Goal: Task Accomplishment & Management: Use online tool/utility

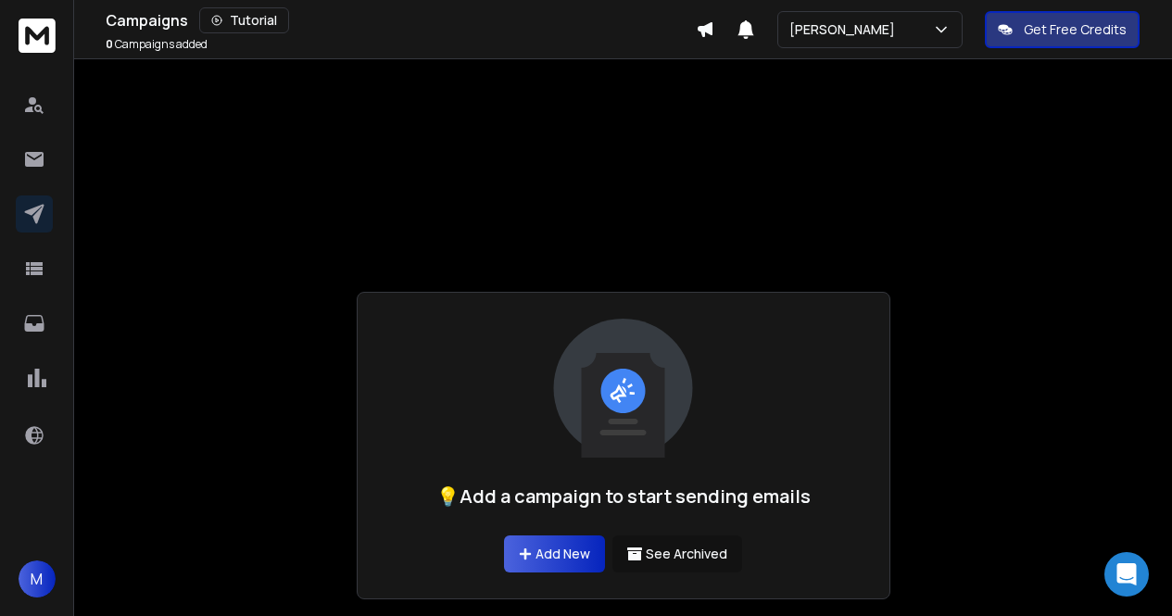
scroll to position [96, 0]
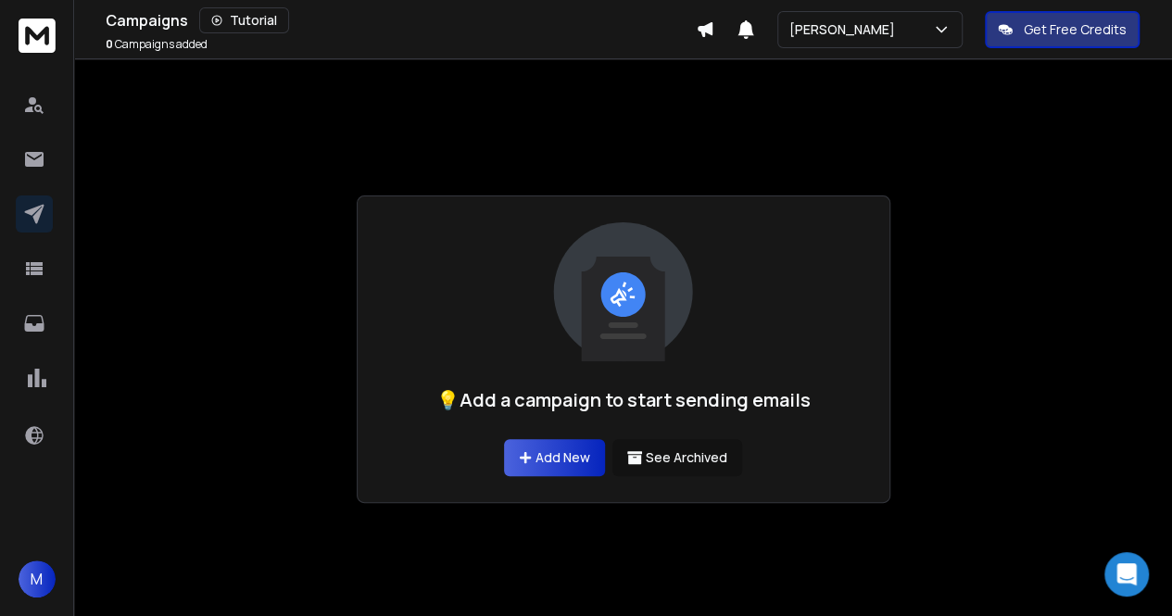
click at [565, 462] on link "Add New" at bounding box center [554, 457] width 101 height 37
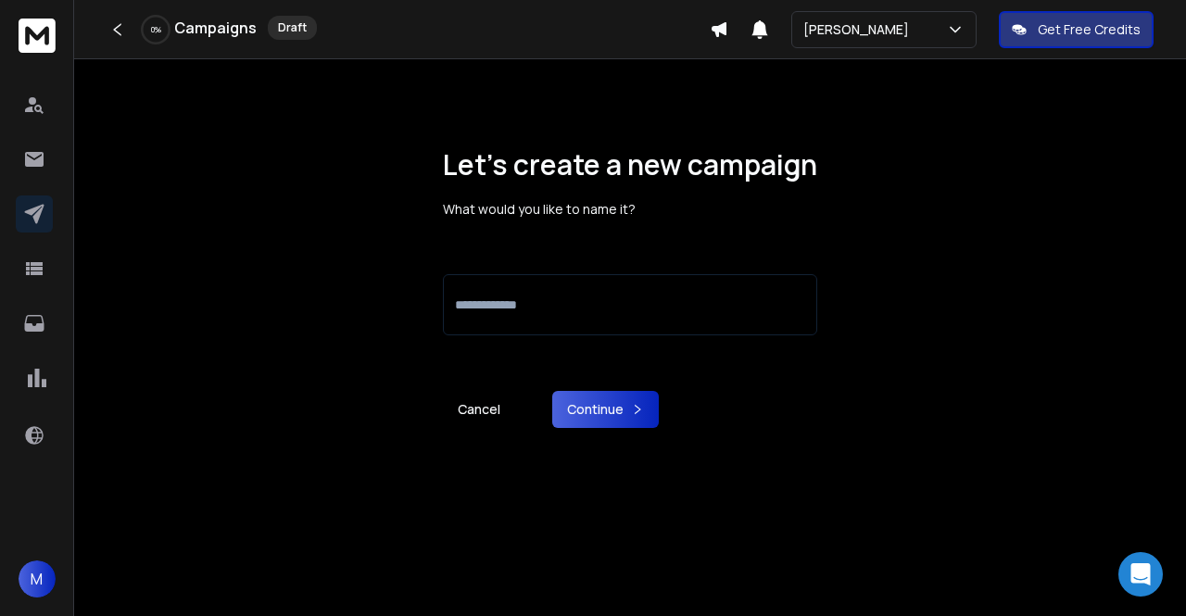
click at [518, 295] on input at bounding box center [630, 304] width 374 height 61
click at [363, 312] on div "Let’s create a new campaign What would you like to name it? Cancel Continue" at bounding box center [593, 214] width 1186 height 428
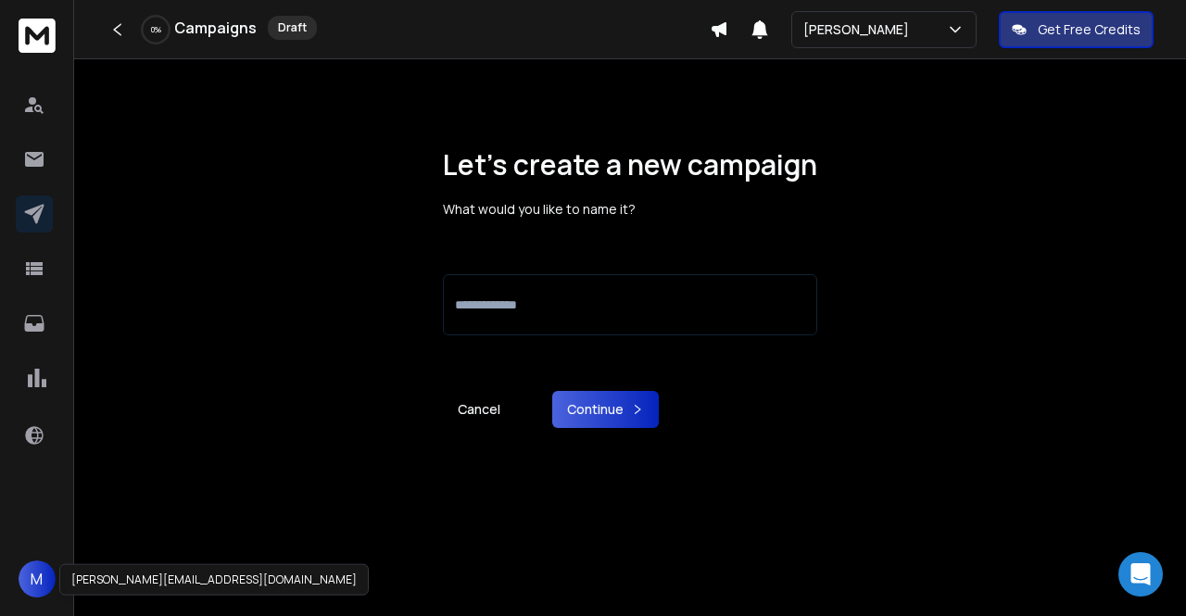
click at [39, 587] on span "M" at bounding box center [37, 579] width 37 height 37
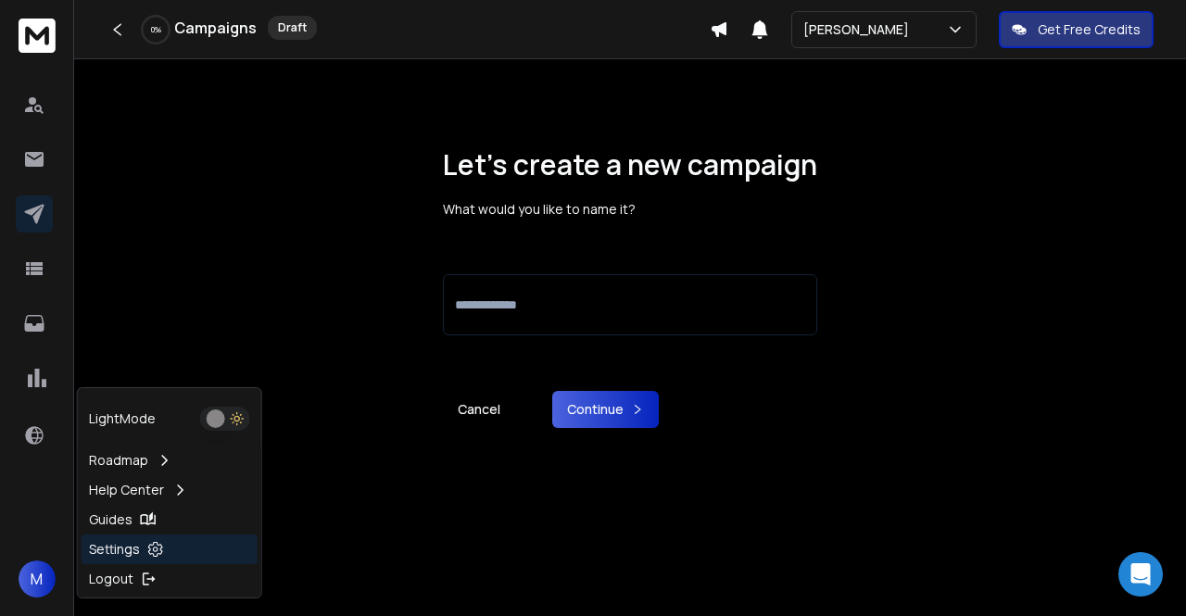
click at [111, 548] on p "Settings" at bounding box center [114, 549] width 51 height 19
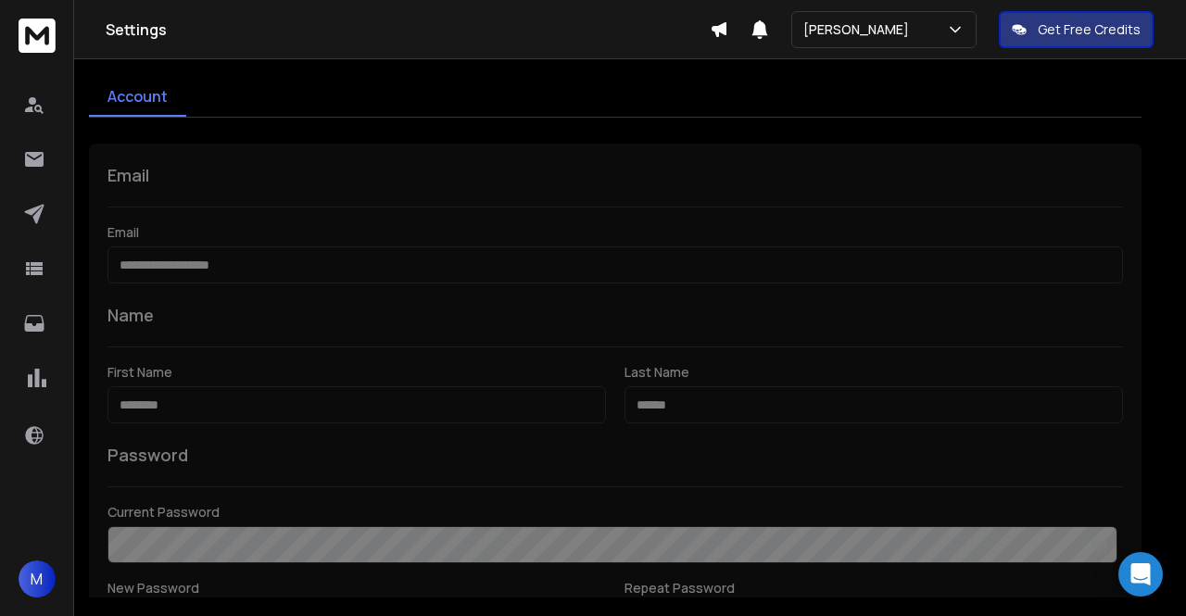
click at [94, 498] on div "**********" at bounding box center [615, 363] width 1053 height 439
click at [41, 210] on icon at bounding box center [33, 214] width 19 height 19
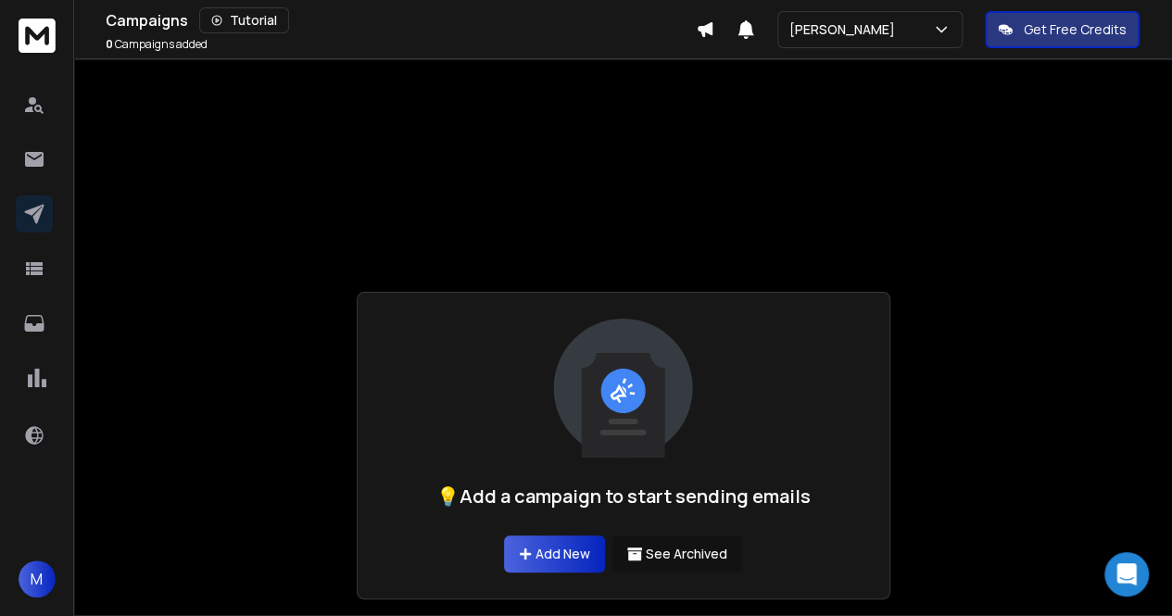
click at [542, 550] on link "Add New" at bounding box center [554, 554] width 101 height 37
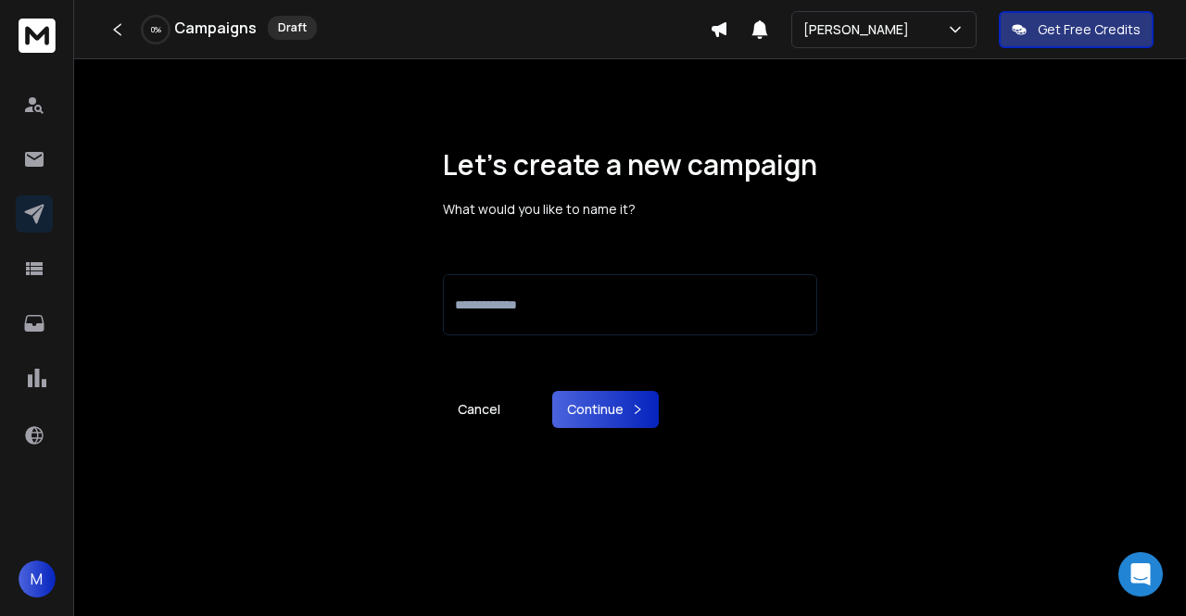
click at [553, 299] on input at bounding box center [630, 304] width 374 height 61
type input "**********"
click at [613, 411] on button "Continue" at bounding box center [605, 409] width 107 height 37
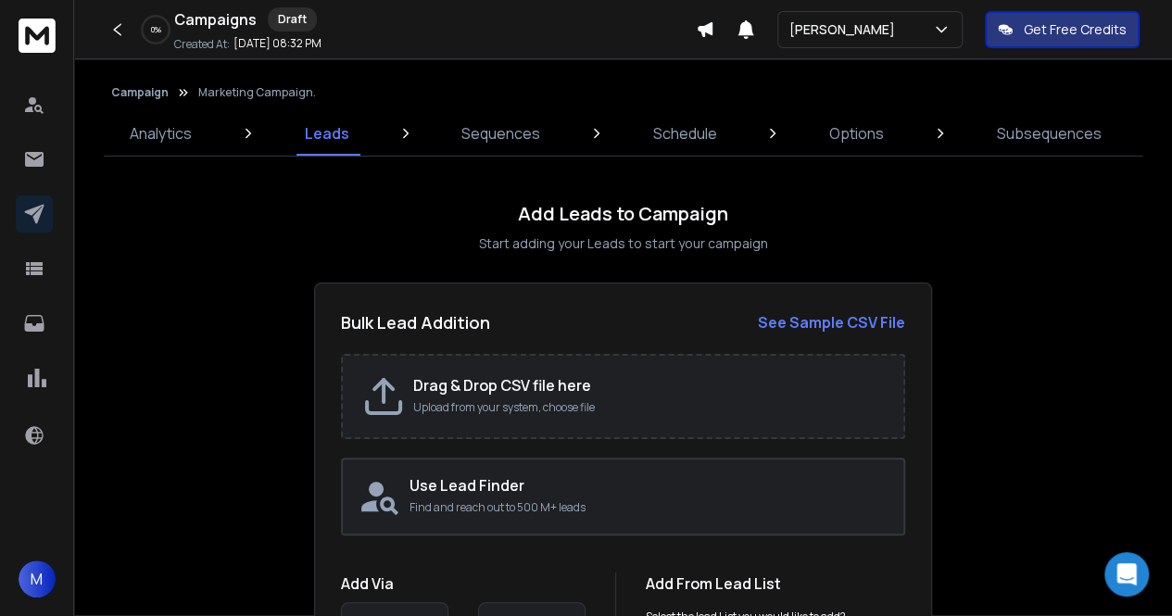
click at [247, 411] on div "Add Leads to Campaign Start adding your Leads to start your campaign Bulk Lead …" at bounding box center [623, 477] width 1024 height 589
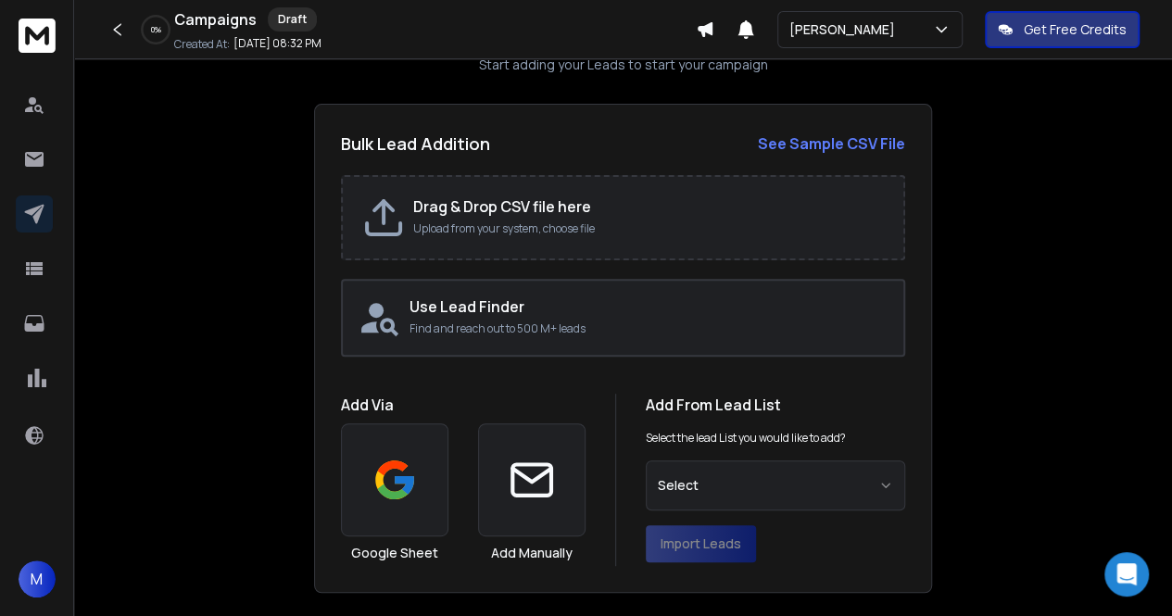
scroll to position [180, 0]
click at [515, 210] on h2 "Drag & Drop CSV file here" at bounding box center [649, 206] width 472 height 22
click at [407, 498] on icon at bounding box center [395, 479] width 46 height 56
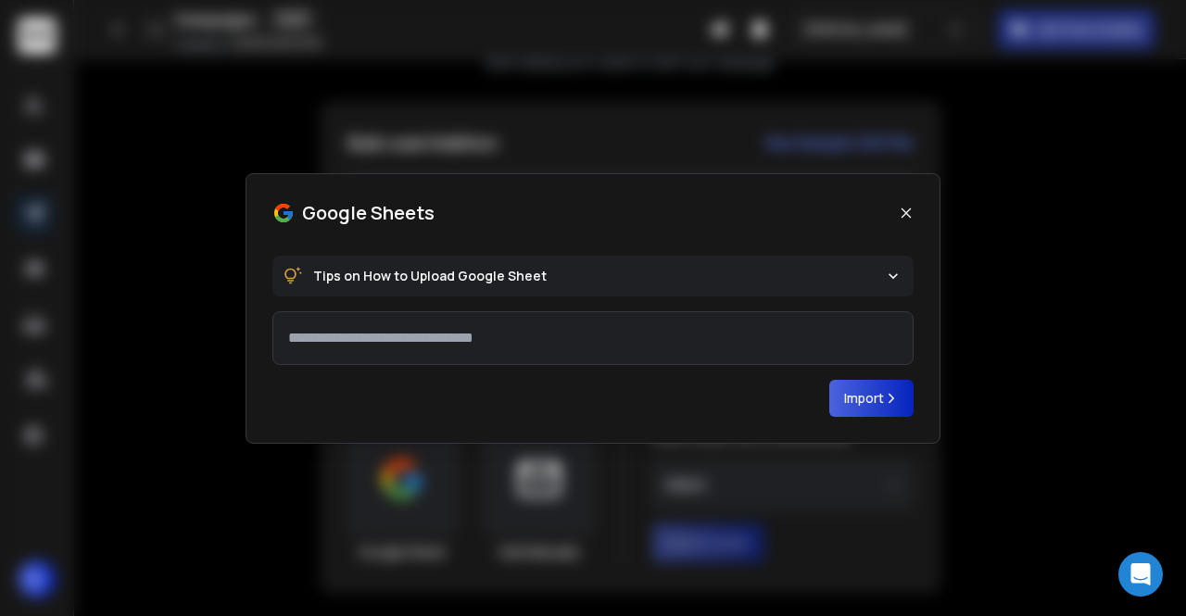
click at [906, 213] on icon at bounding box center [907, 213] width 10 height 10
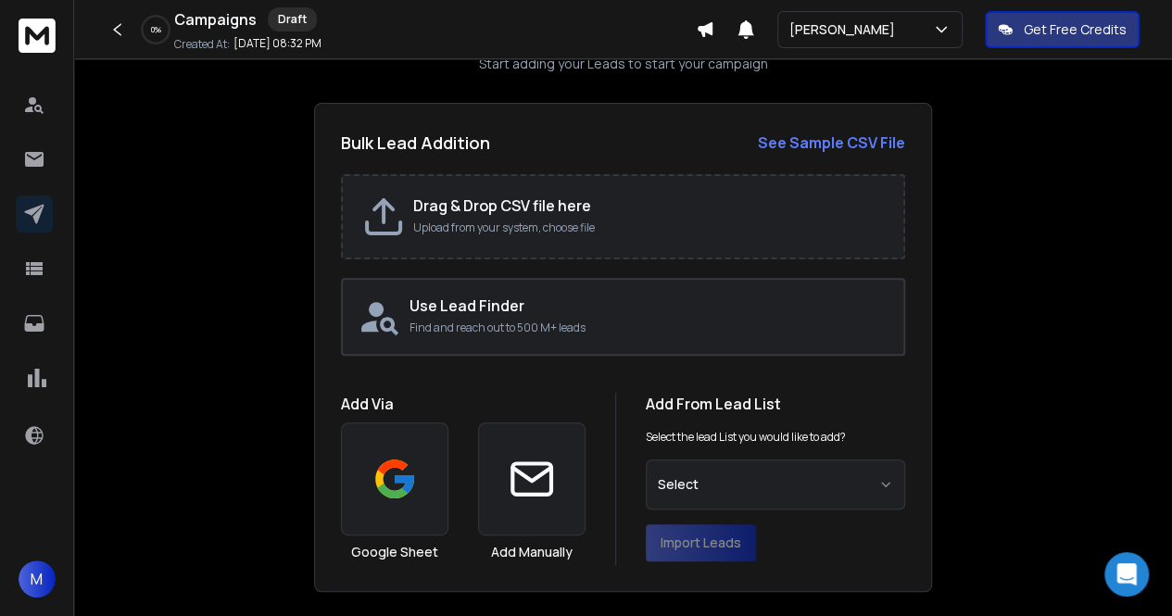
click at [222, 180] on div "Add Leads to Campaign Start adding your Leads to start your campaign Bulk Lead …" at bounding box center [623, 297] width 1024 height 589
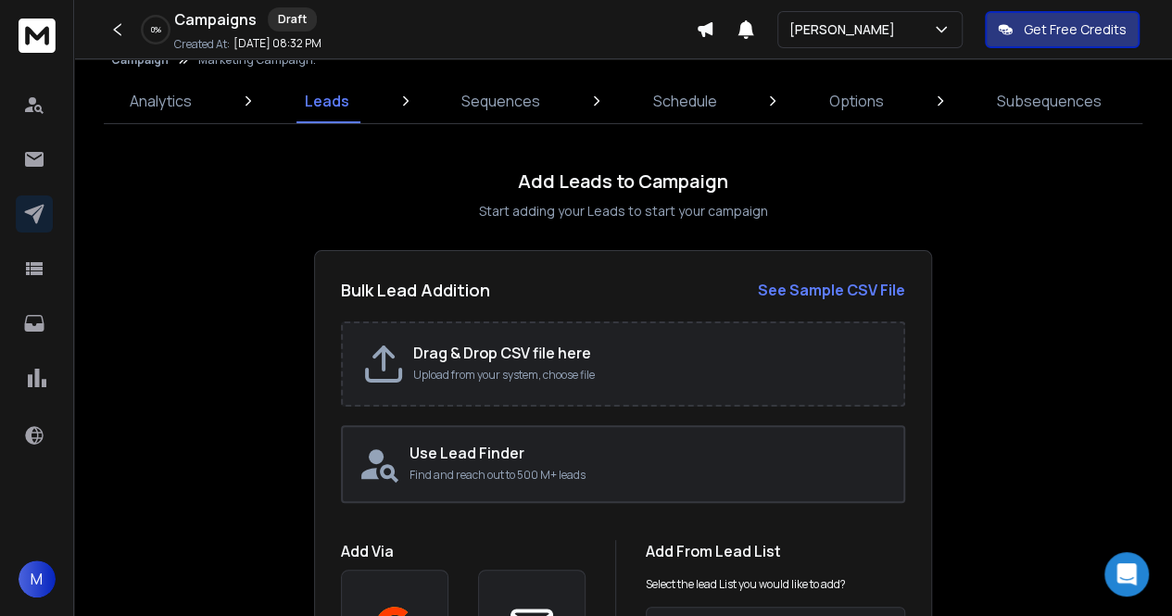
scroll to position [37, 0]
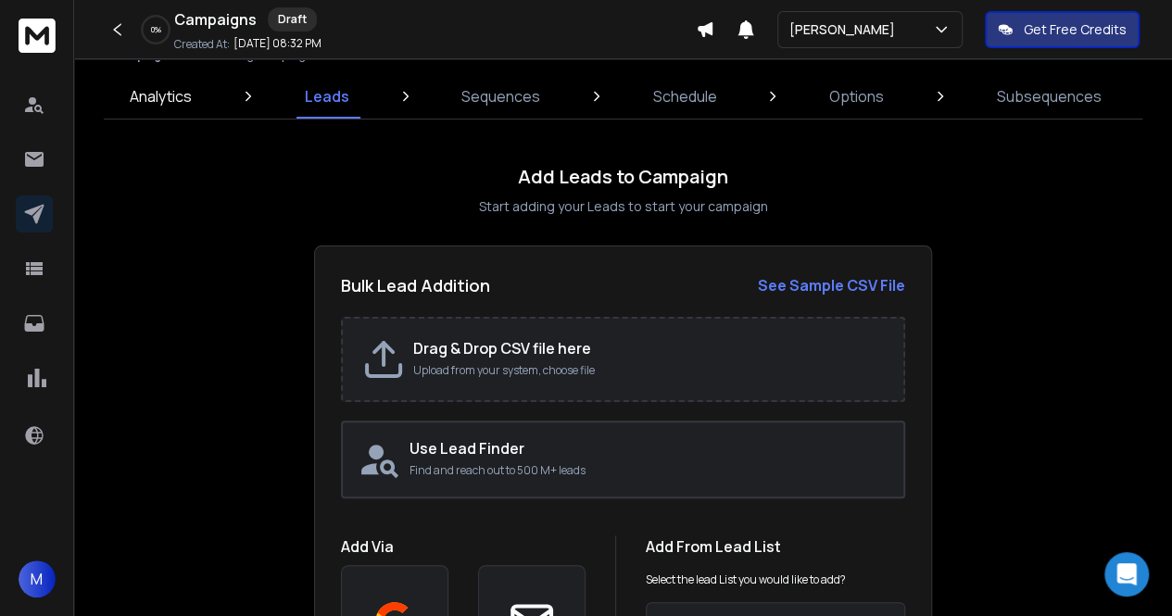
click at [176, 92] on p "Analytics" at bounding box center [161, 96] width 62 height 22
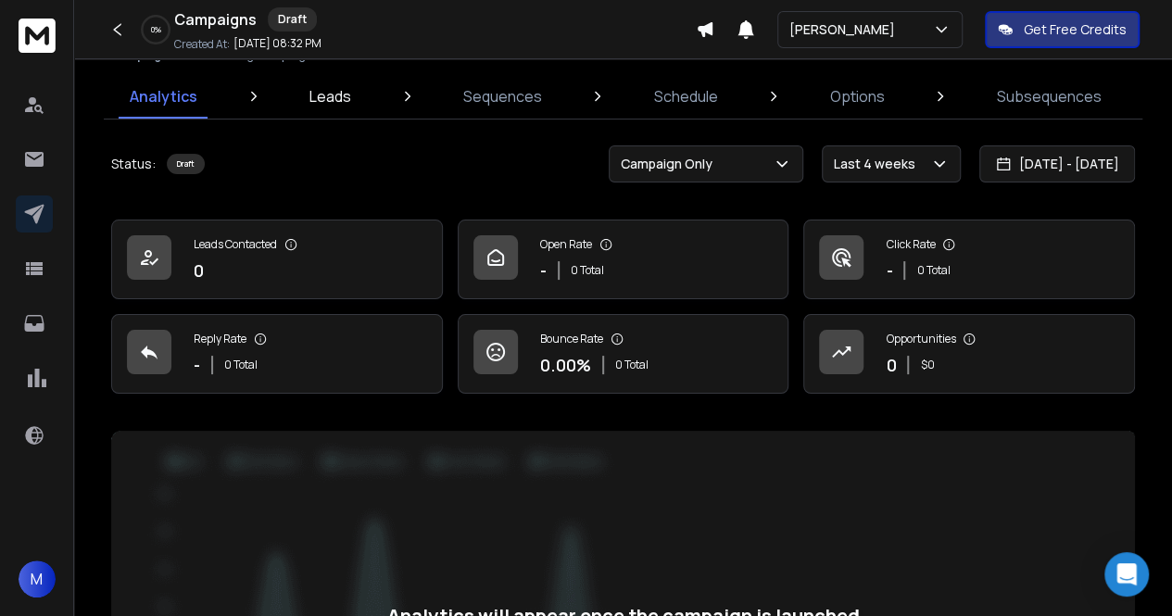
click at [336, 91] on p "Leads" at bounding box center [331, 96] width 42 height 22
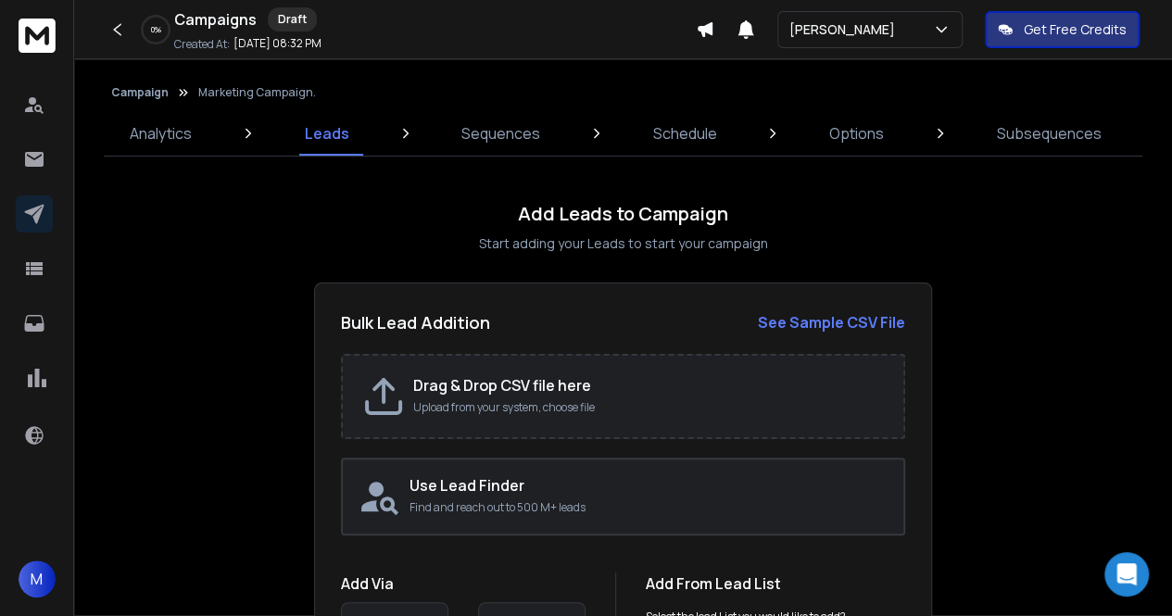
click at [246, 283] on div "Add Leads to Campaign Start adding your Leads to start your campaign Bulk Lead …" at bounding box center [623, 477] width 1024 height 589
